Goal: Task Accomplishment & Management: Use online tool/utility

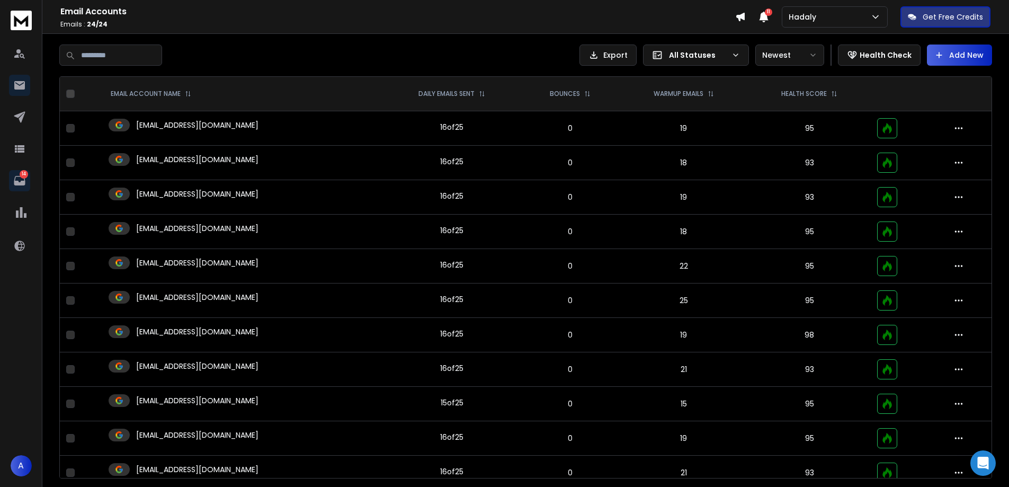
click at [18, 181] on icon at bounding box center [19, 180] width 13 height 13
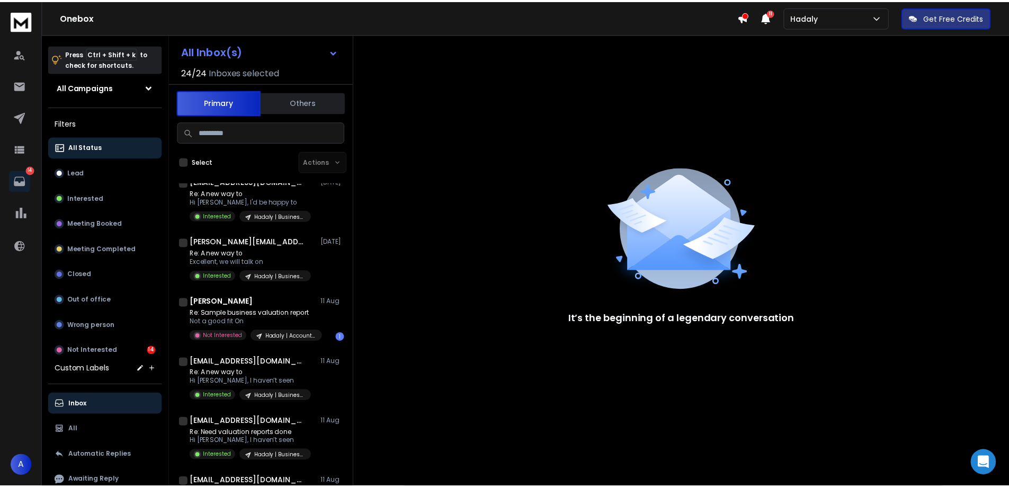
scroll to position [318, 0]
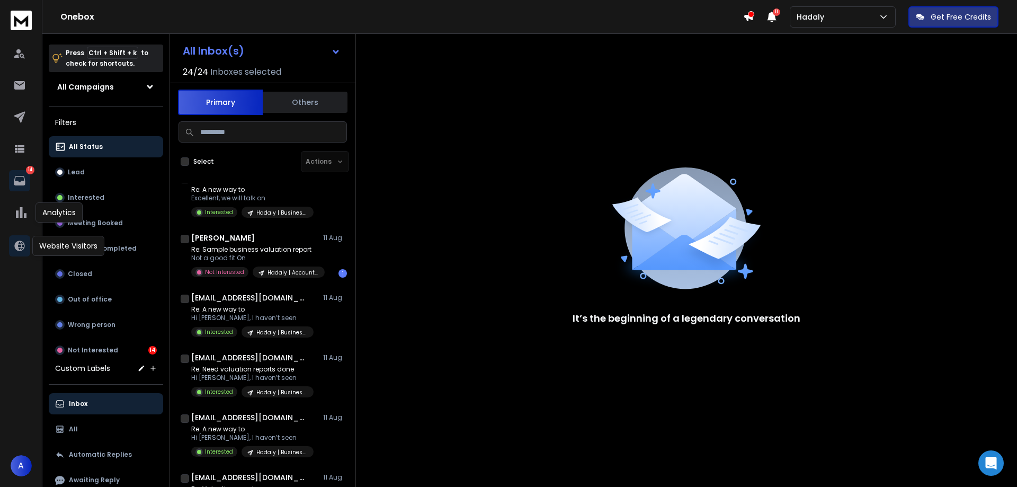
click at [16, 253] on link at bounding box center [19, 245] width 21 height 21
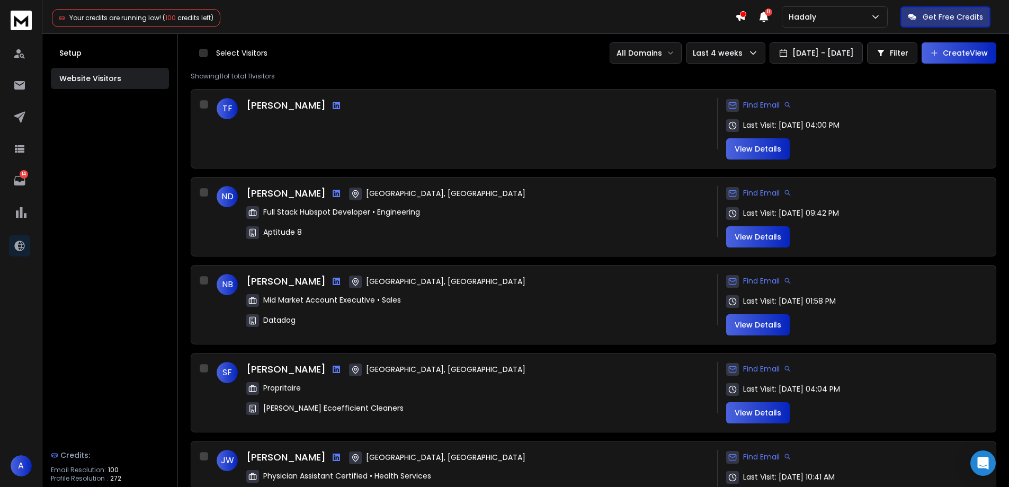
click at [333, 104] on icon at bounding box center [336, 105] width 7 height 7
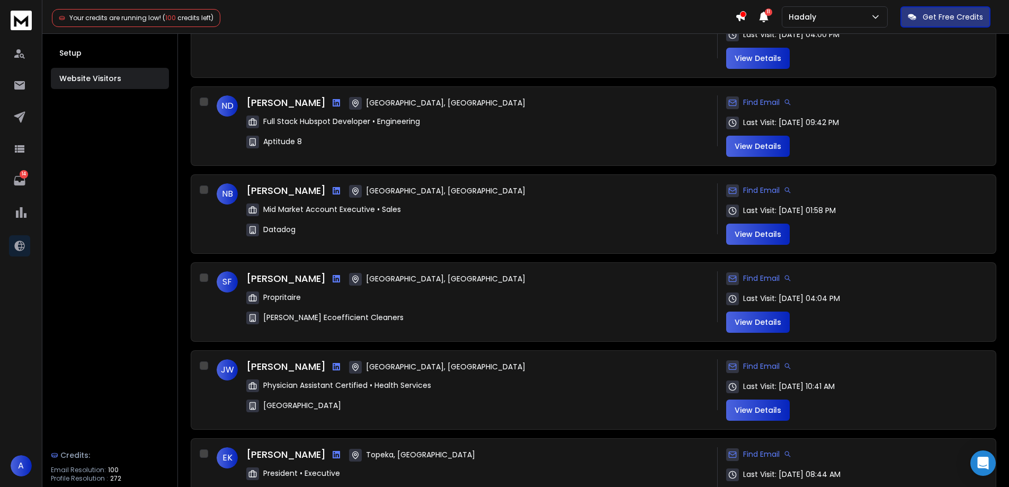
scroll to position [159, 0]
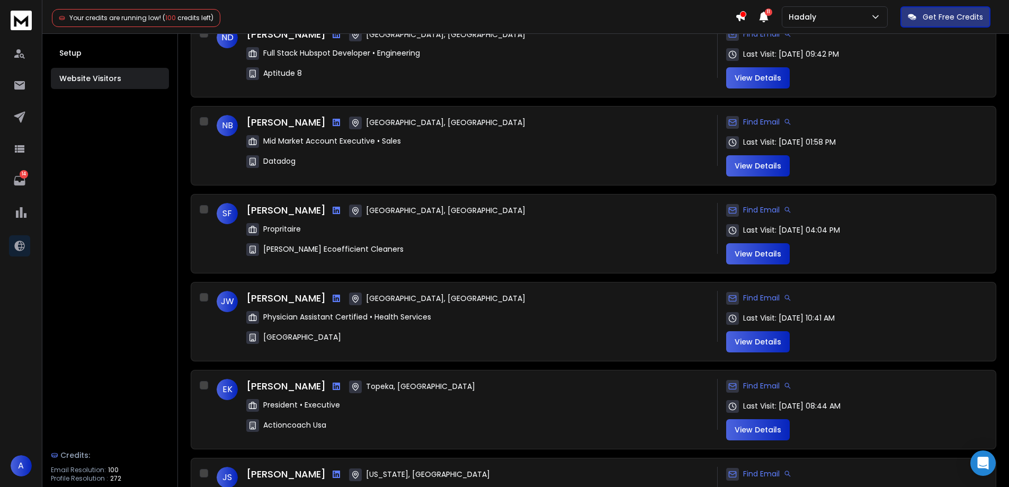
click at [337, 210] on icon at bounding box center [336, 210] width 8 height 8
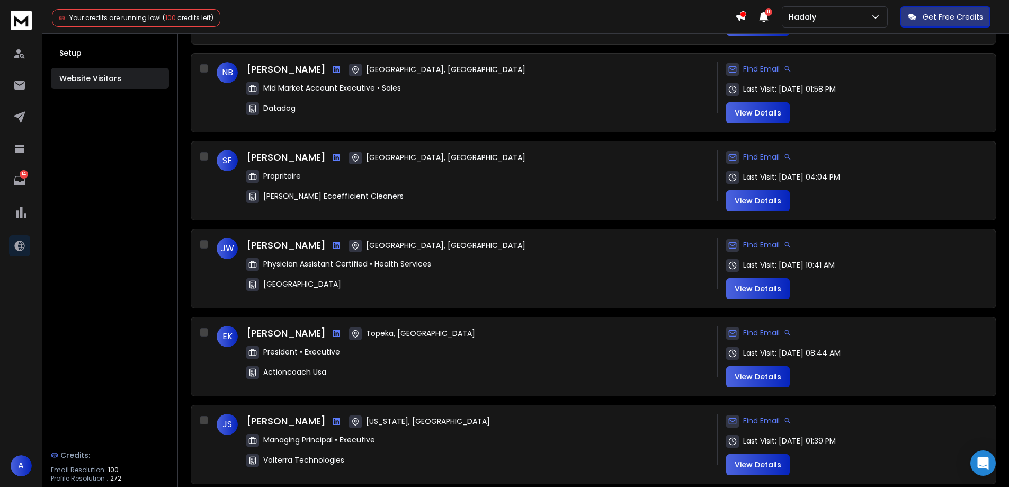
scroll to position [265, 0]
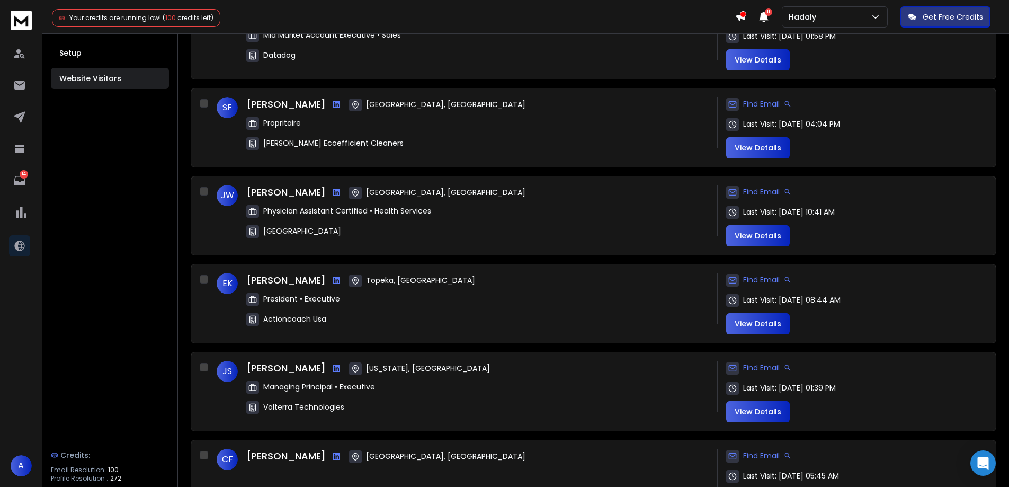
click at [332, 281] on icon at bounding box center [336, 280] width 8 height 8
click at [333, 369] on icon at bounding box center [336, 367] width 7 height 7
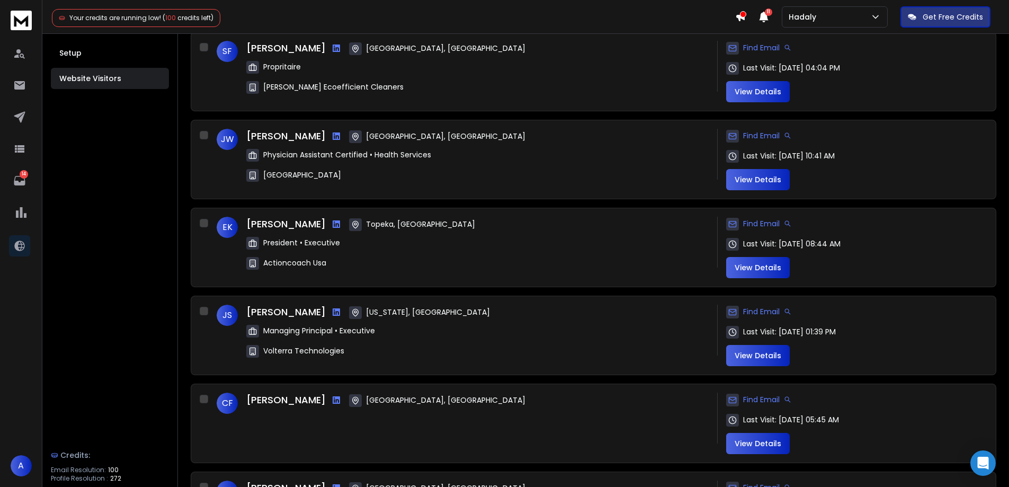
scroll to position [371, 0]
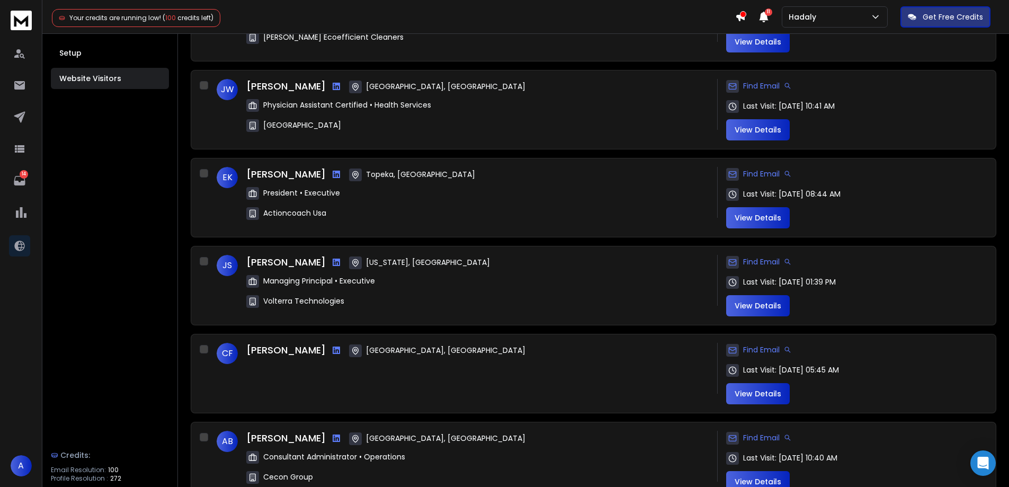
click at [333, 348] on icon at bounding box center [336, 349] width 7 height 7
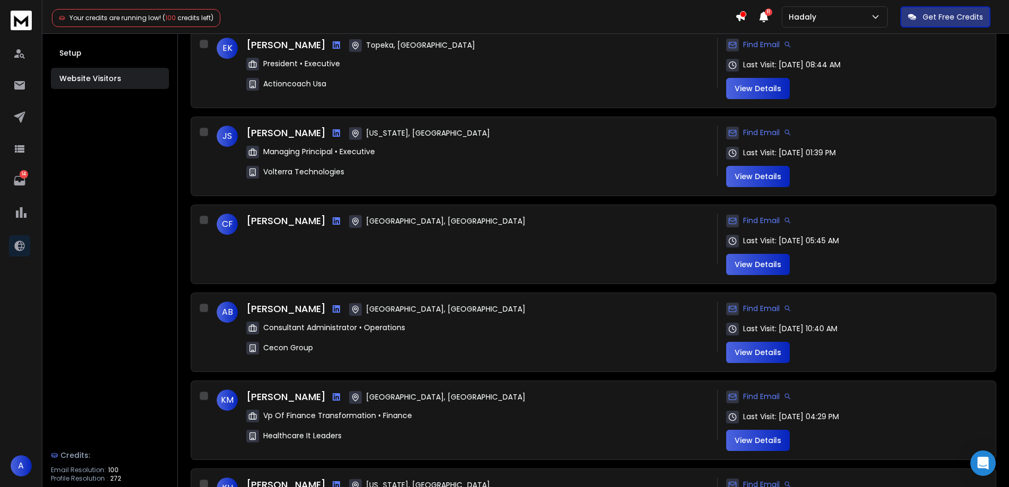
scroll to position [530, 0]
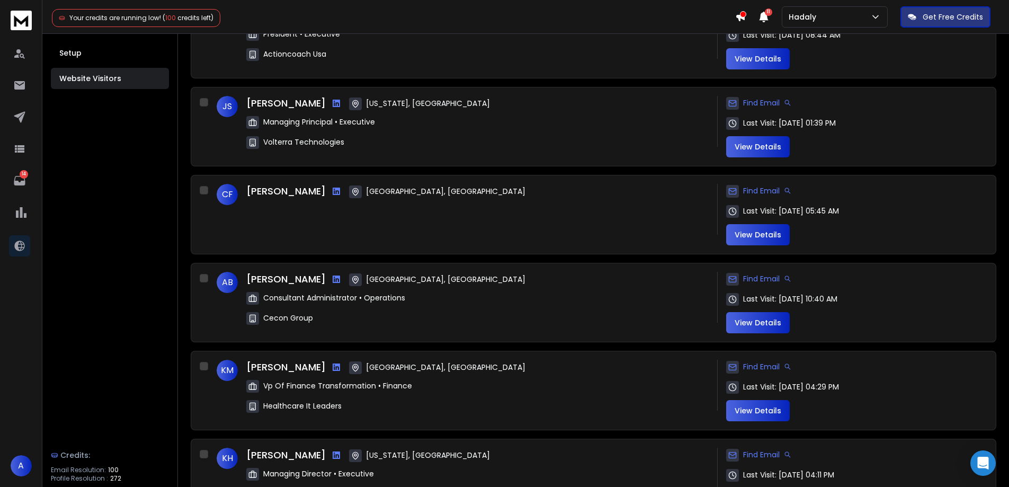
click at [332, 279] on icon at bounding box center [336, 279] width 8 height 8
click at [333, 368] on icon at bounding box center [336, 366] width 7 height 7
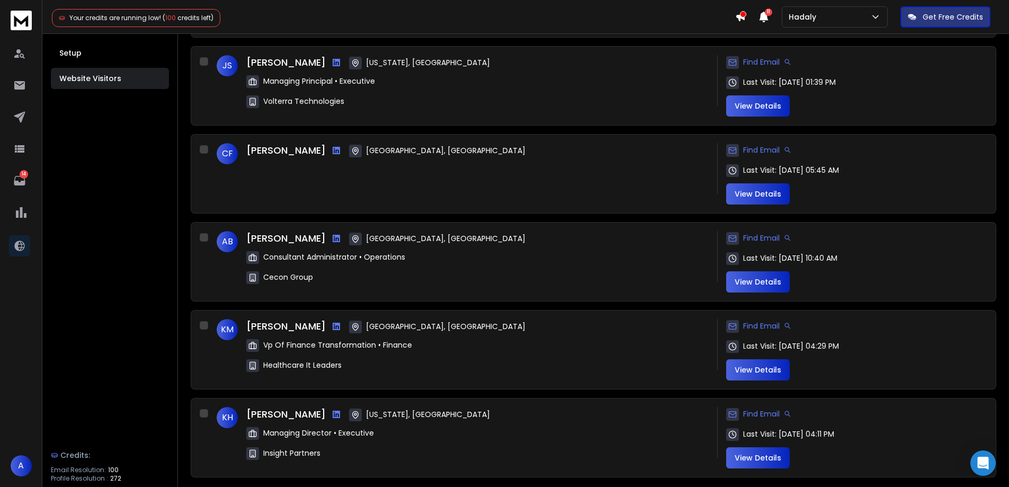
scroll to position [595, 0]
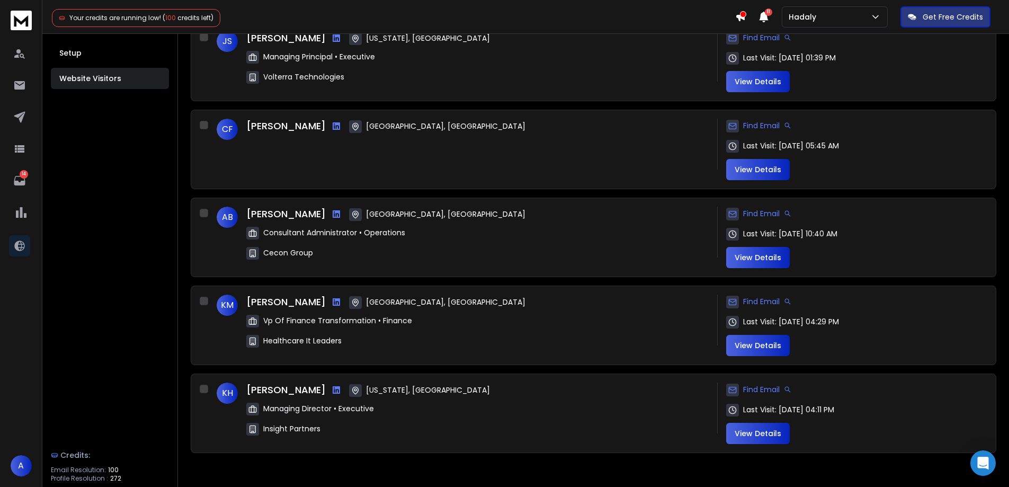
click at [333, 387] on icon at bounding box center [336, 389] width 7 height 7
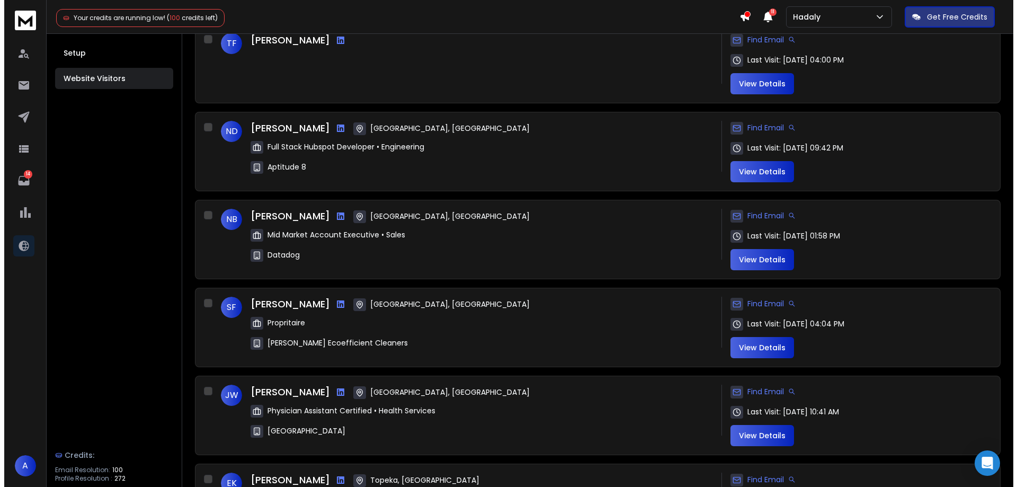
scroll to position [0, 0]
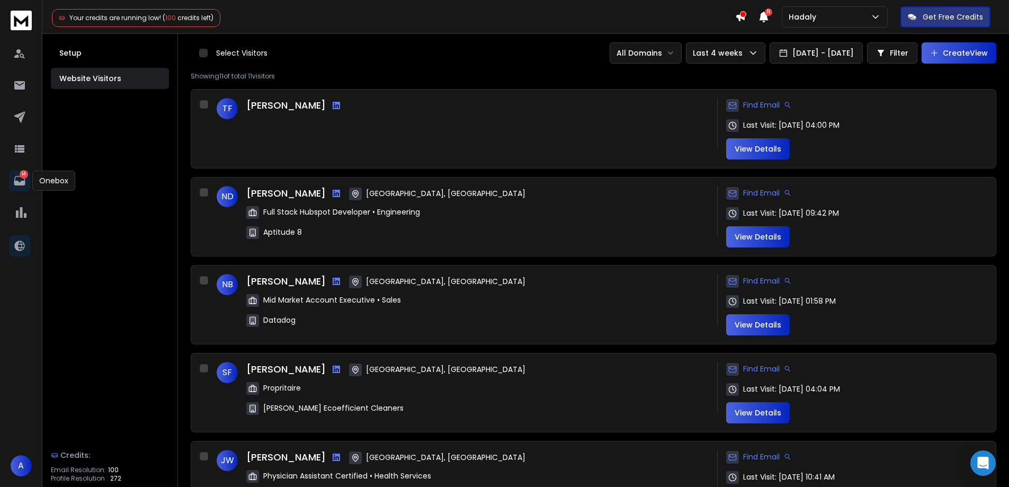
click at [24, 182] on icon at bounding box center [19, 181] width 11 height 10
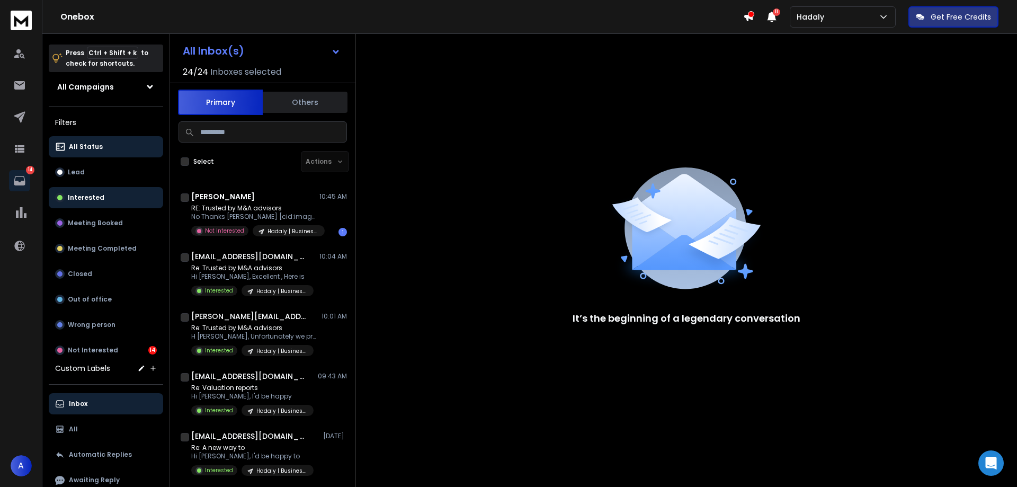
click at [93, 196] on p "Interested" at bounding box center [86, 197] width 37 height 8
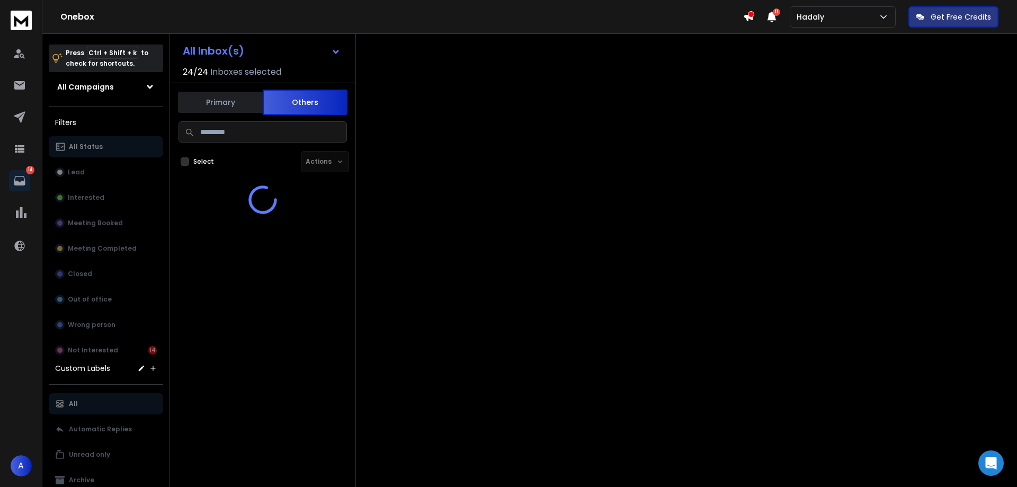
click at [315, 106] on button "Others" at bounding box center [305, 102] width 85 height 25
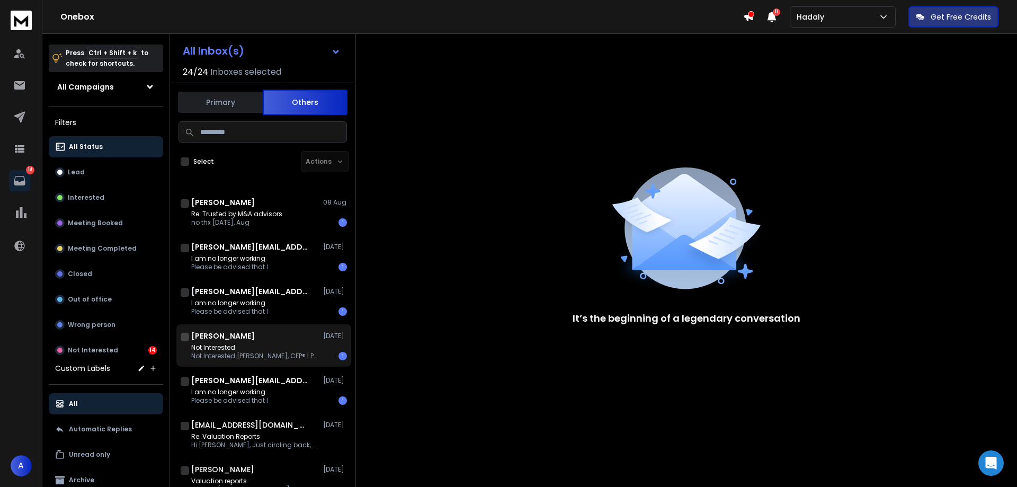
scroll to position [53, 0]
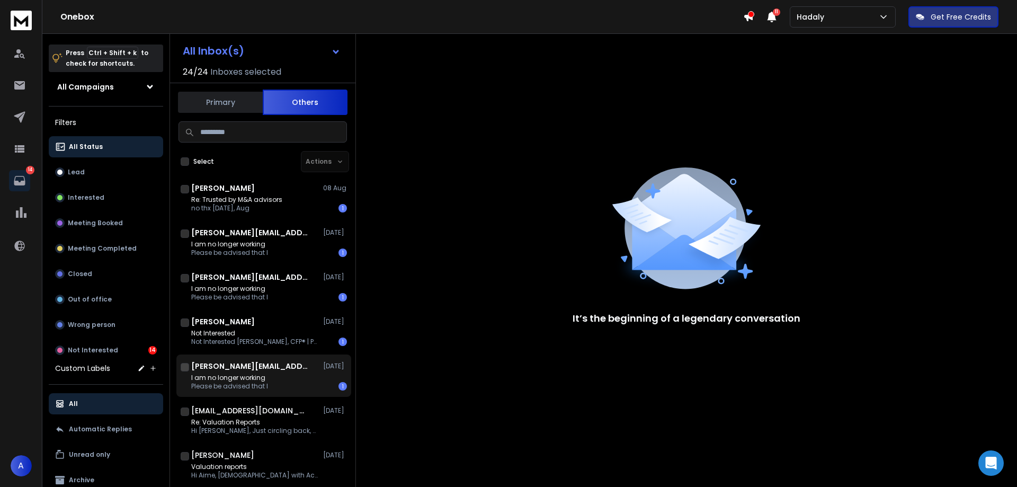
click at [285, 375] on div "I am no longer working Please be advised that I 1" at bounding box center [269, 381] width 156 height 17
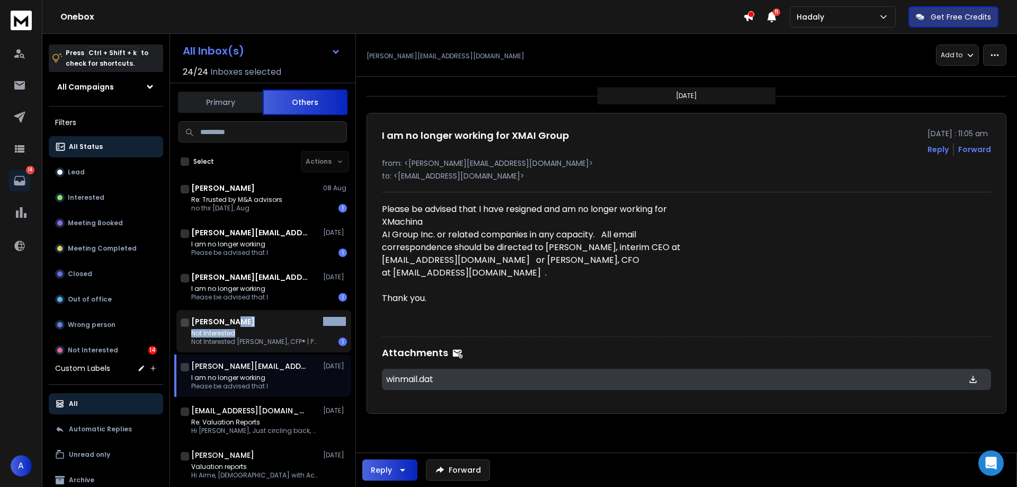
click at [249, 328] on div "[PERSON_NAME] [DATE] Not Interested Not Interested [PERSON_NAME], CFP® | Partne…" at bounding box center [269, 331] width 156 height 30
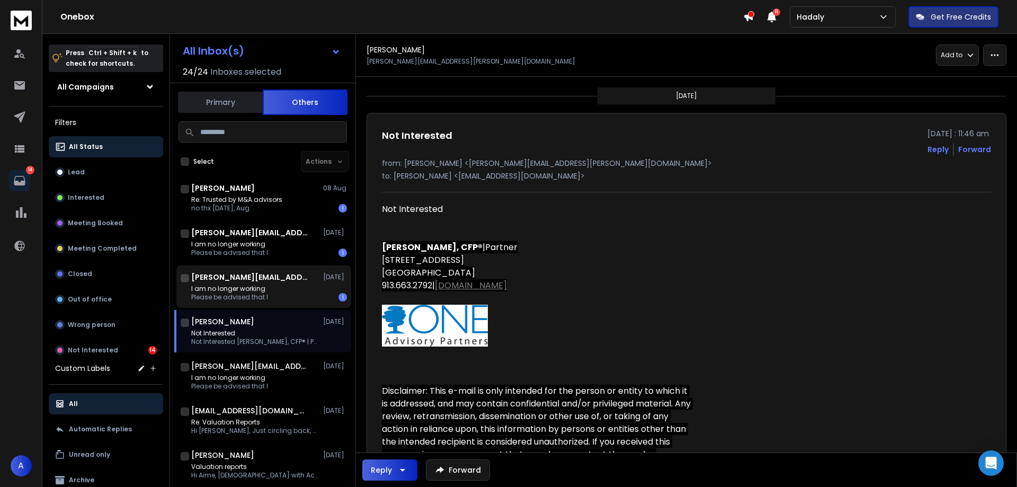
click at [281, 282] on h1 "[PERSON_NAME][EMAIL_ADDRESS][DOMAIN_NAME]" at bounding box center [249, 277] width 117 height 11
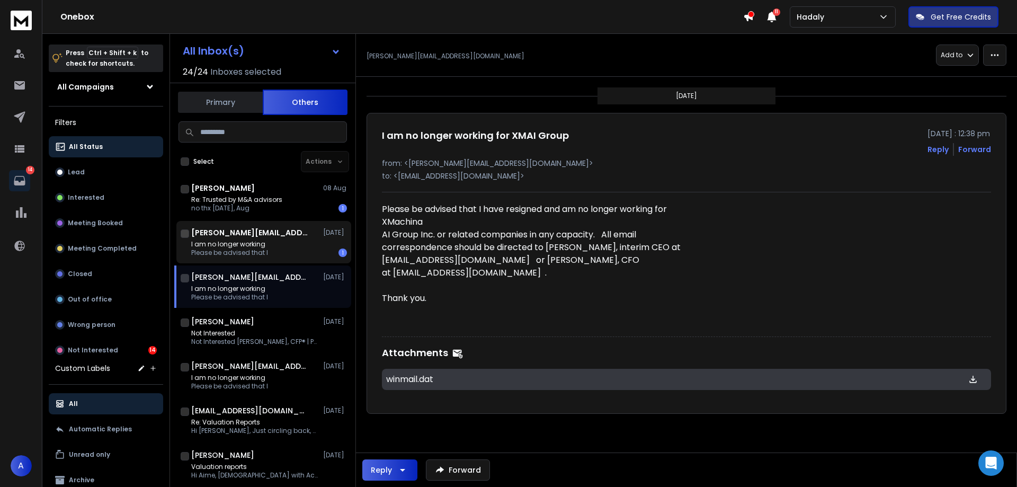
click at [289, 238] on div "[PERSON_NAME][EMAIL_ADDRESS][DOMAIN_NAME] [DATE] I am no longer working Please …" at bounding box center [269, 242] width 156 height 30
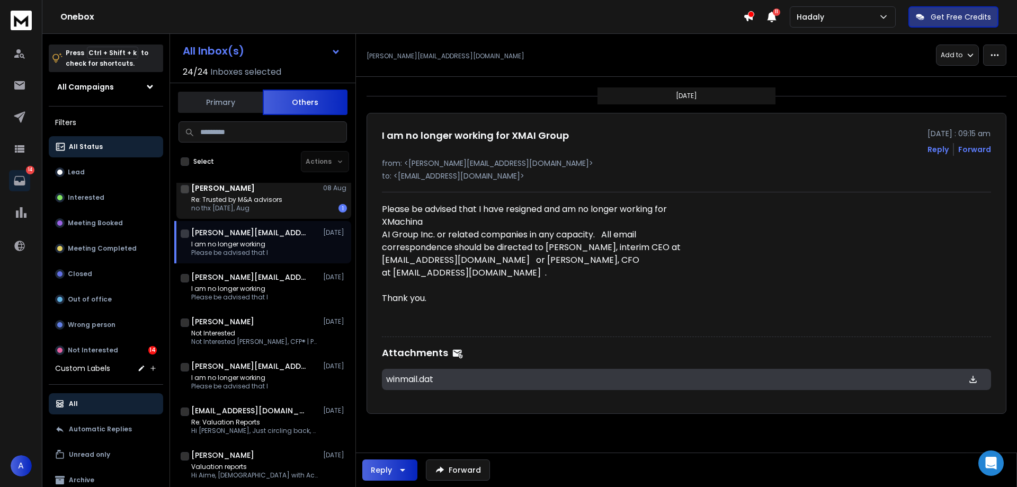
click at [281, 199] on div "Re: Trusted by M&A advisors no thx [DATE][DATE]" at bounding box center [269, 203] width 156 height 17
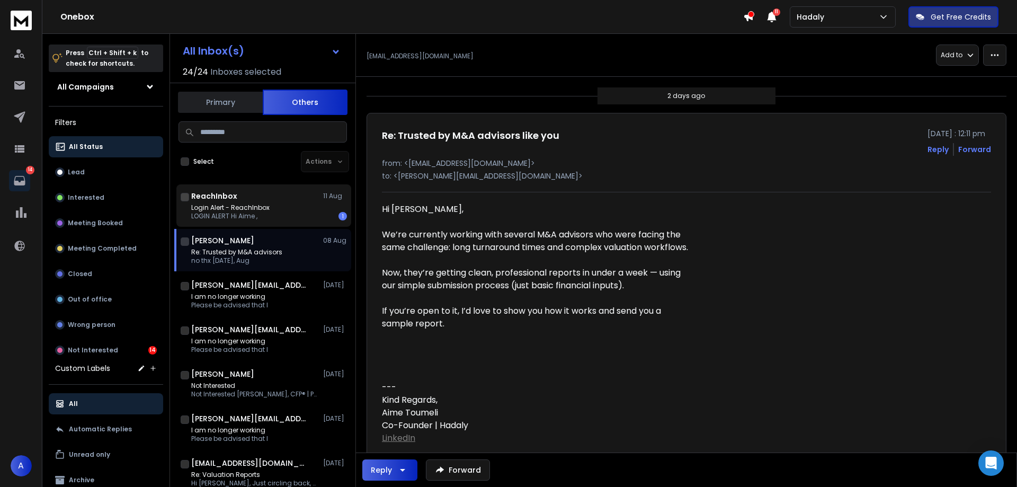
scroll to position [0, 0]
click at [274, 214] on div "Login Alert - ReachInbox LOGIN ALERT Hi Aime , 1" at bounding box center [269, 212] width 156 height 17
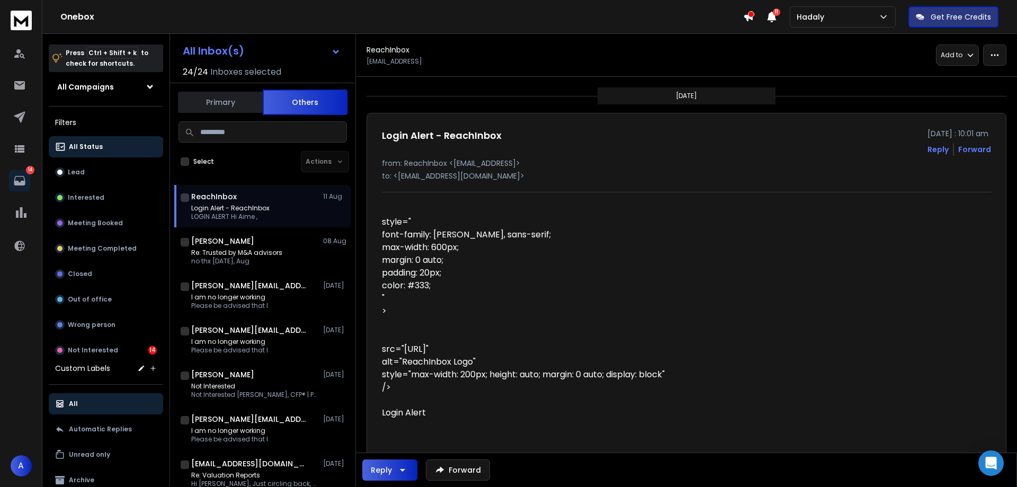
click at [86, 147] on p "All Status" at bounding box center [86, 146] width 34 height 8
